Goal: Task Accomplishment & Management: Manage account settings

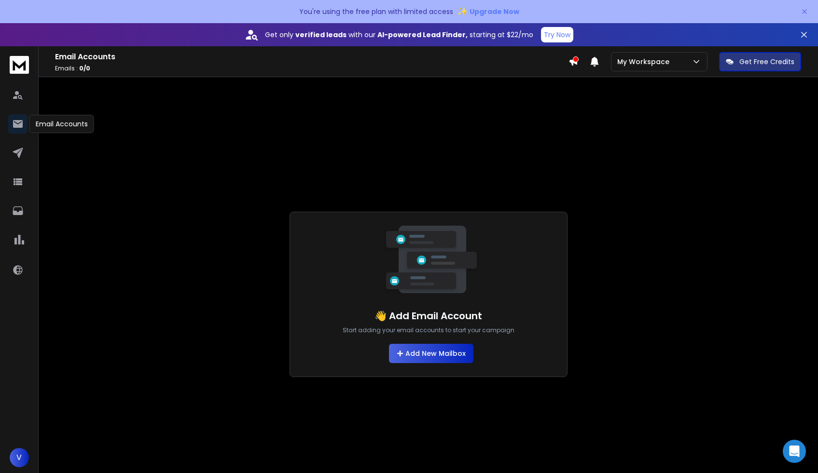
click at [419, 359] on button "Add New Mailbox" at bounding box center [431, 353] width 84 height 19
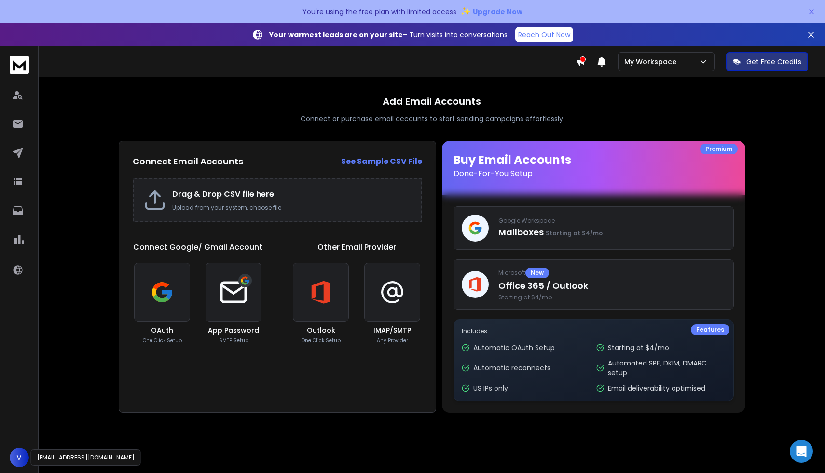
click at [24, 456] on span "V" at bounding box center [19, 457] width 19 height 19
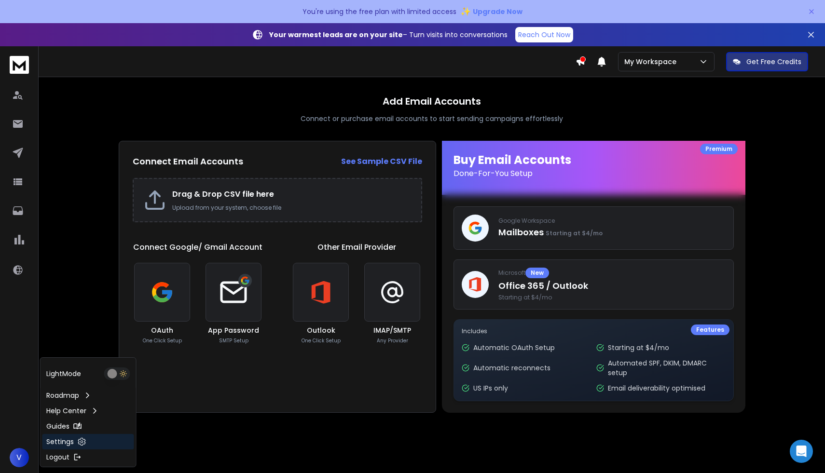
click at [68, 443] on p "Settings" at bounding box center [59, 442] width 27 height 10
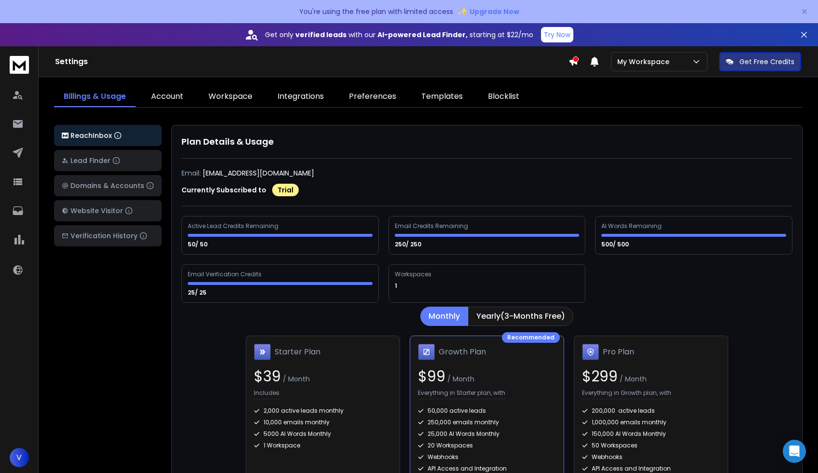
click at [160, 96] on link "Account" at bounding box center [167, 97] width 52 height 20
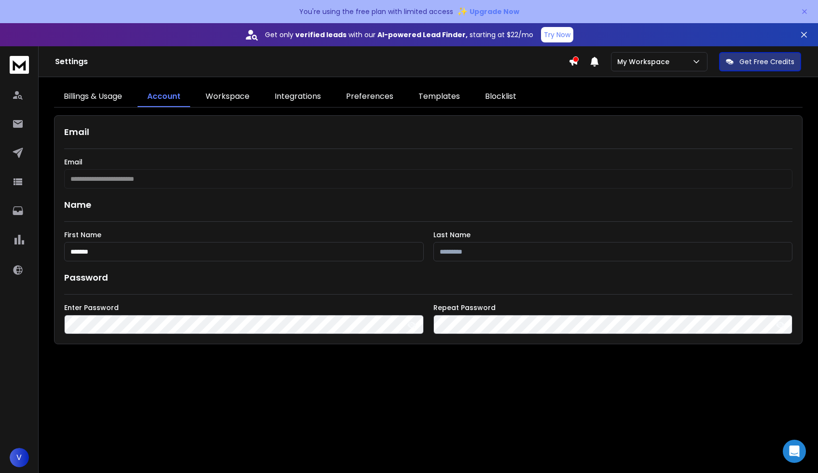
click at [318, 337] on div "**********" at bounding box center [428, 229] width 748 height 229
click at [415, 327] on icon at bounding box center [411, 325] width 9 height 9
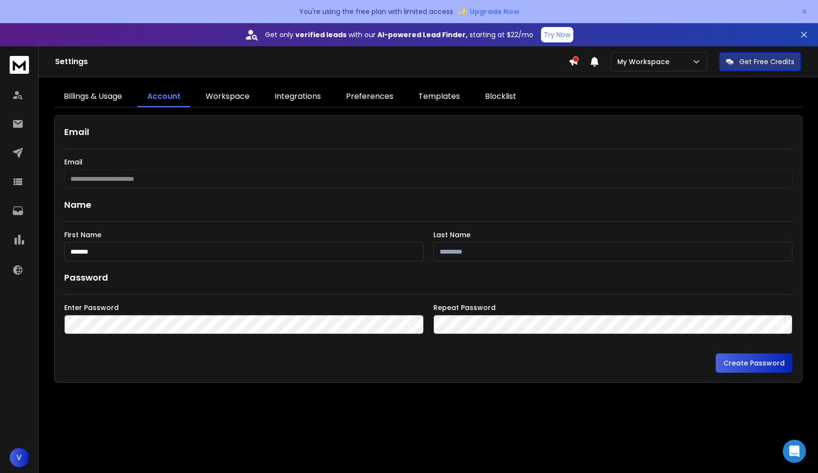
click at [748, 371] on button "Create Password" at bounding box center [753, 363] width 77 height 19
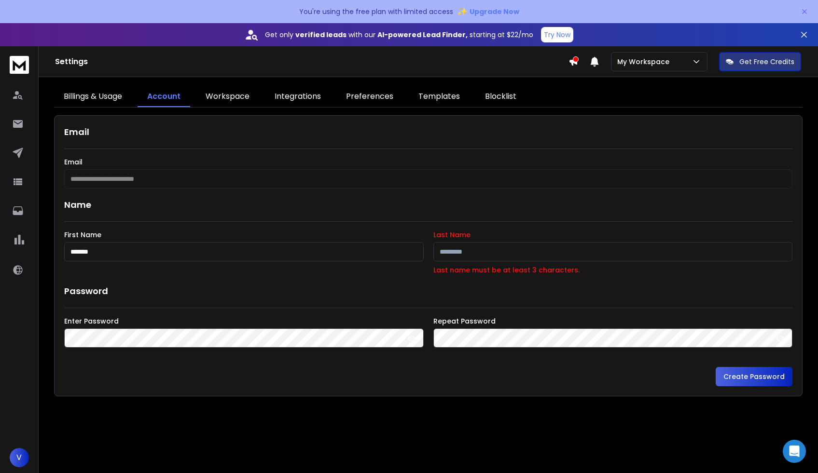
type input "*"
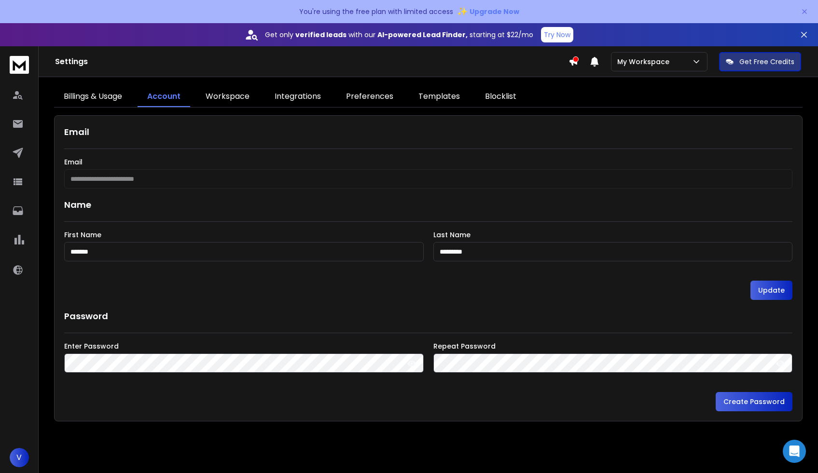
type input "*********"
click at [782, 289] on button "Update" at bounding box center [771, 290] width 42 height 19
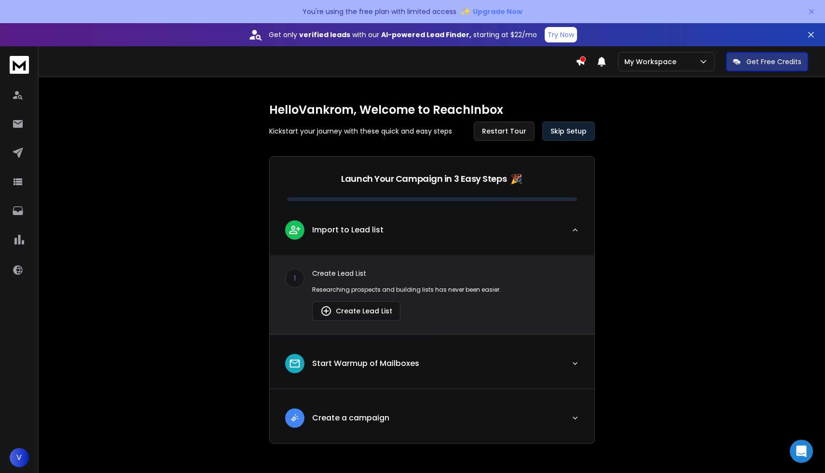
click at [573, 135] on span "Skip Setup" at bounding box center [568, 131] width 36 height 10
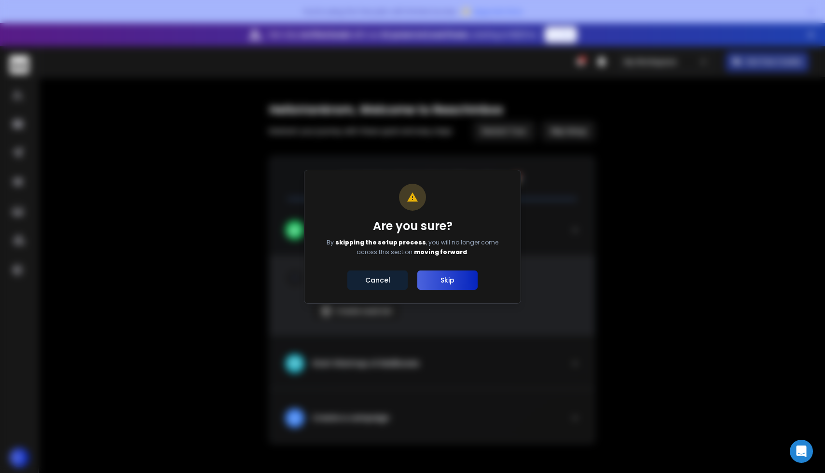
click at [447, 301] on div "Are you sure? By skipping the setup process , you will no longer come across th…" at bounding box center [412, 237] width 217 height 134
click at [452, 284] on button "Skip" at bounding box center [447, 280] width 60 height 19
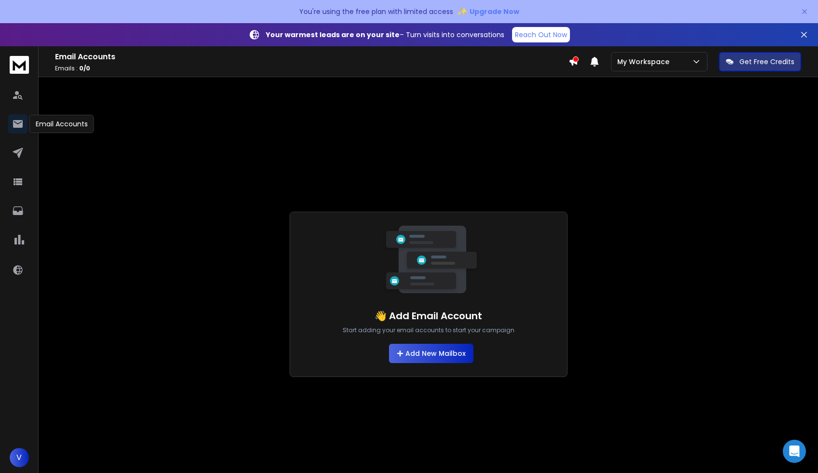
click at [25, 128] on link at bounding box center [17, 123] width 19 height 19
click at [21, 127] on icon at bounding box center [18, 124] width 10 height 8
click at [67, 114] on div "👋 Add Email Account Start adding your email accounts to start your campaign Add…" at bounding box center [428, 294] width 748 height 415
